Goal: Task Accomplishment & Management: Use online tool/utility

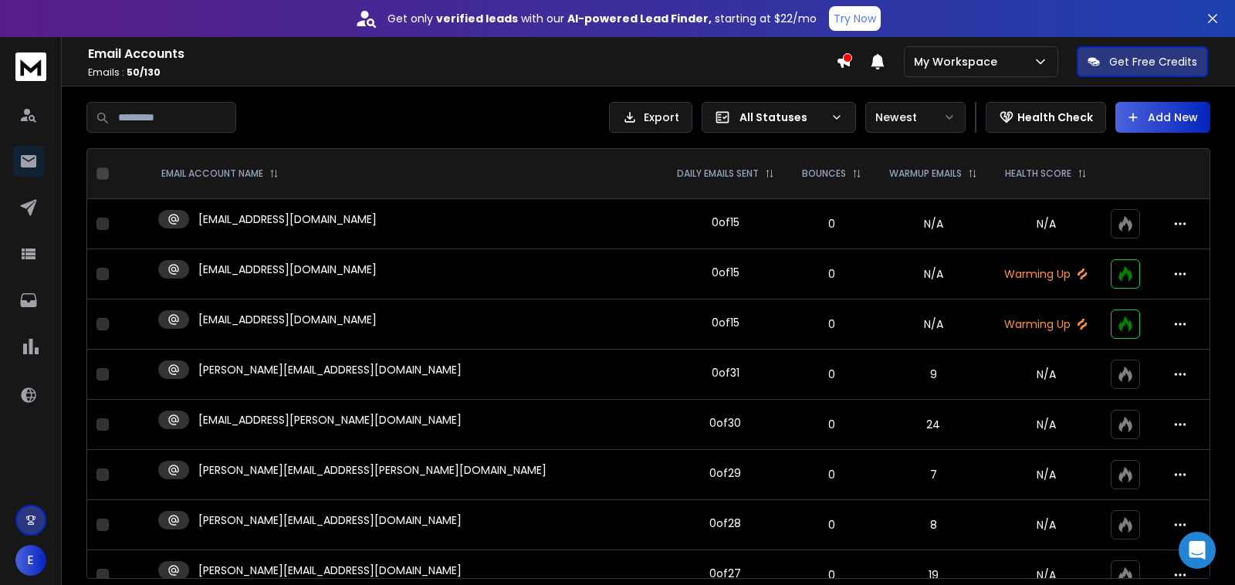
click at [1215, 17] on icon at bounding box center [1213, 19] width 14 height 14
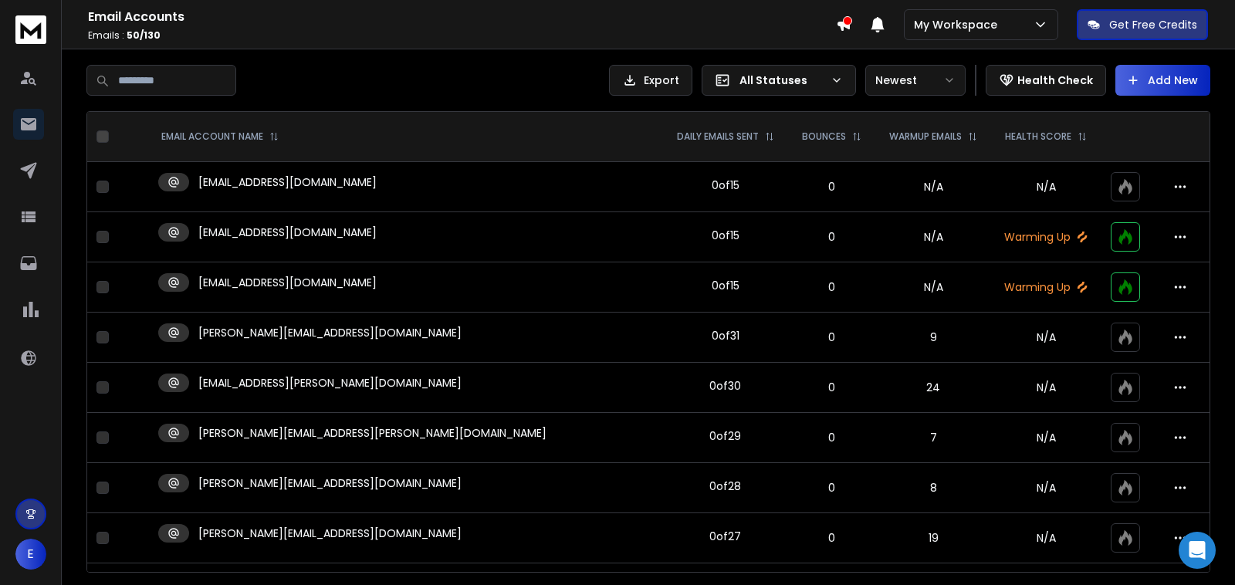
click at [1164, 86] on button "Add New" at bounding box center [1163, 80] width 95 height 31
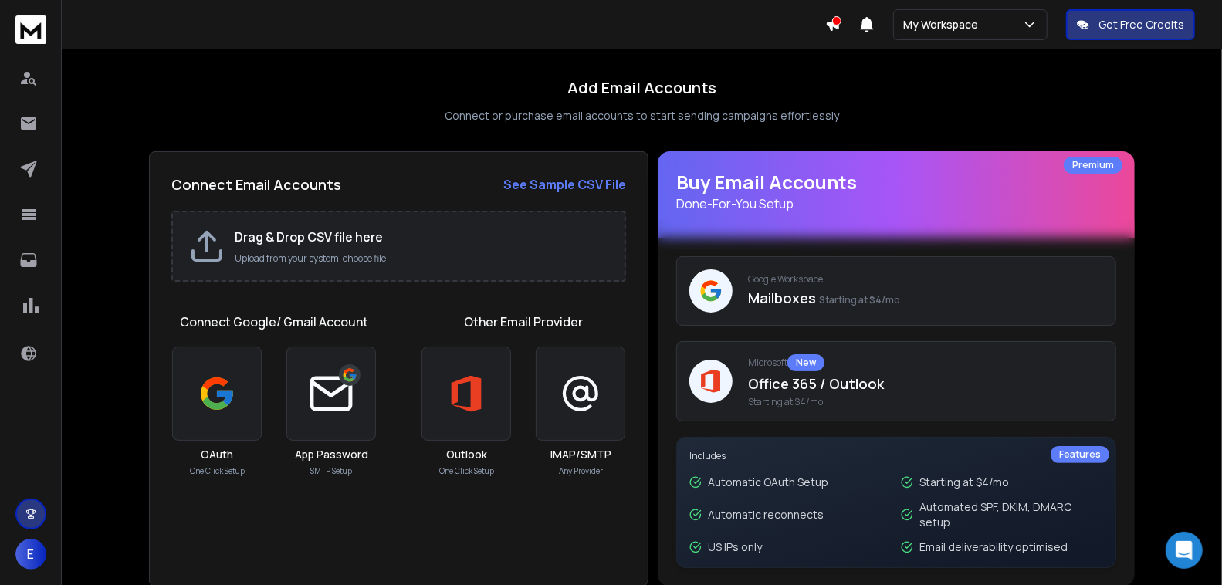
click at [459, 402] on icon at bounding box center [467, 394] width 36 height 36
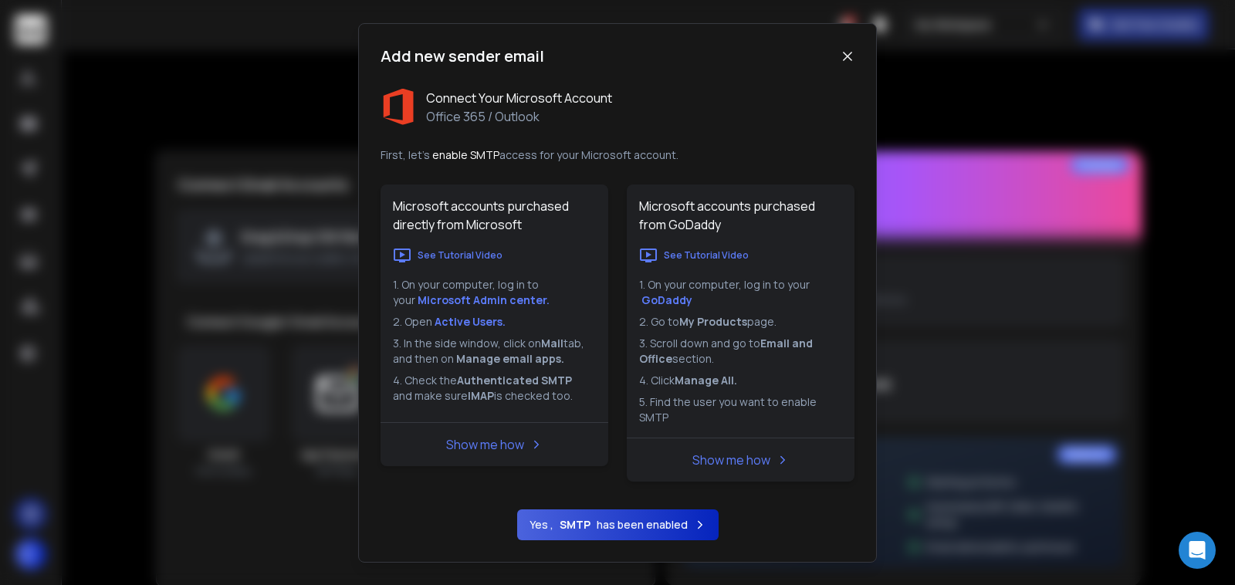
click at [581, 510] on button "Yes , SMTP has been enabled" at bounding box center [618, 525] width 202 height 31
